Goal: Navigation & Orientation: Find specific page/section

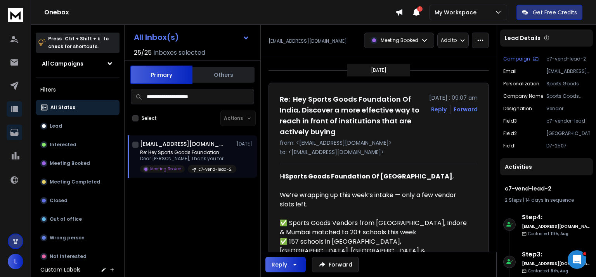
scroll to position [152, 0]
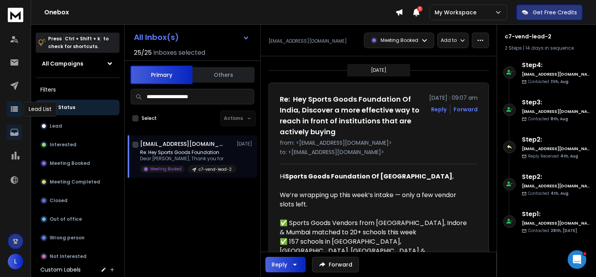
click at [15, 108] on icon at bounding box center [14, 108] width 7 height 5
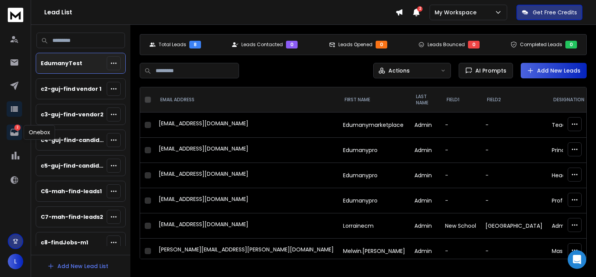
click at [11, 130] on icon at bounding box center [14, 132] width 8 height 7
